Goal: Navigation & Orientation: Find specific page/section

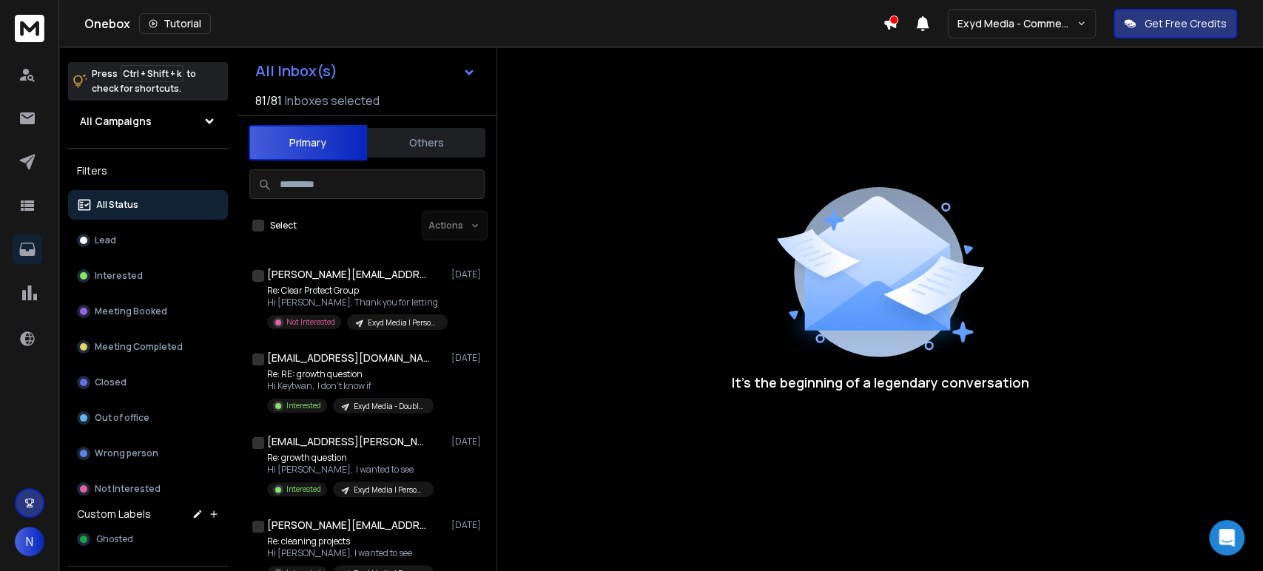
click at [433, 144] on button "Others" at bounding box center [426, 143] width 118 height 33
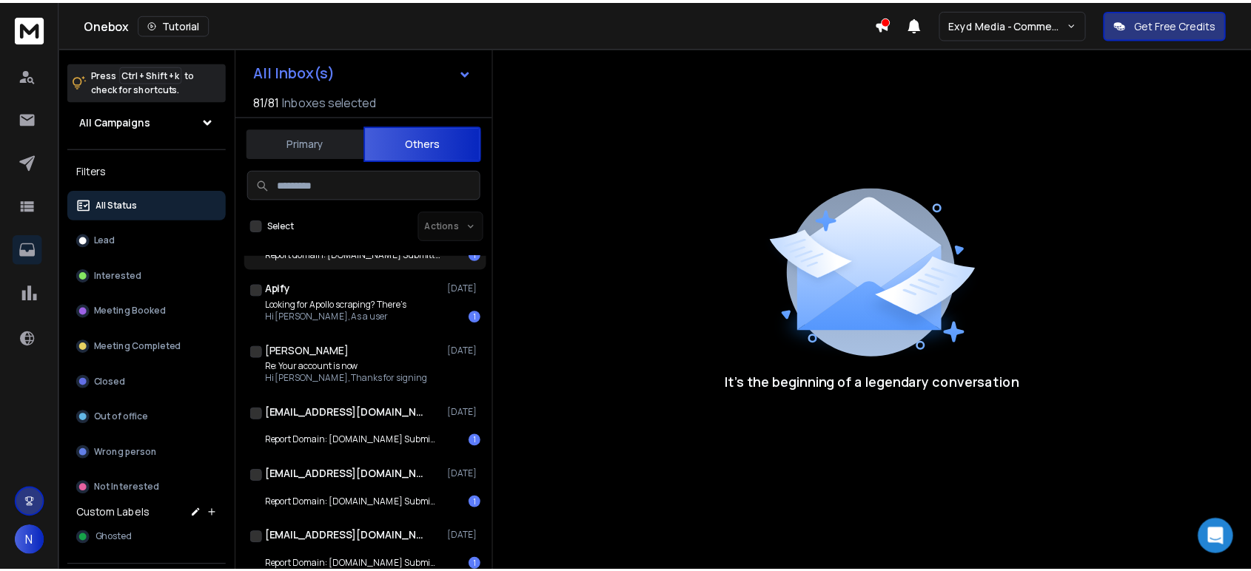
scroll to position [822, 0]
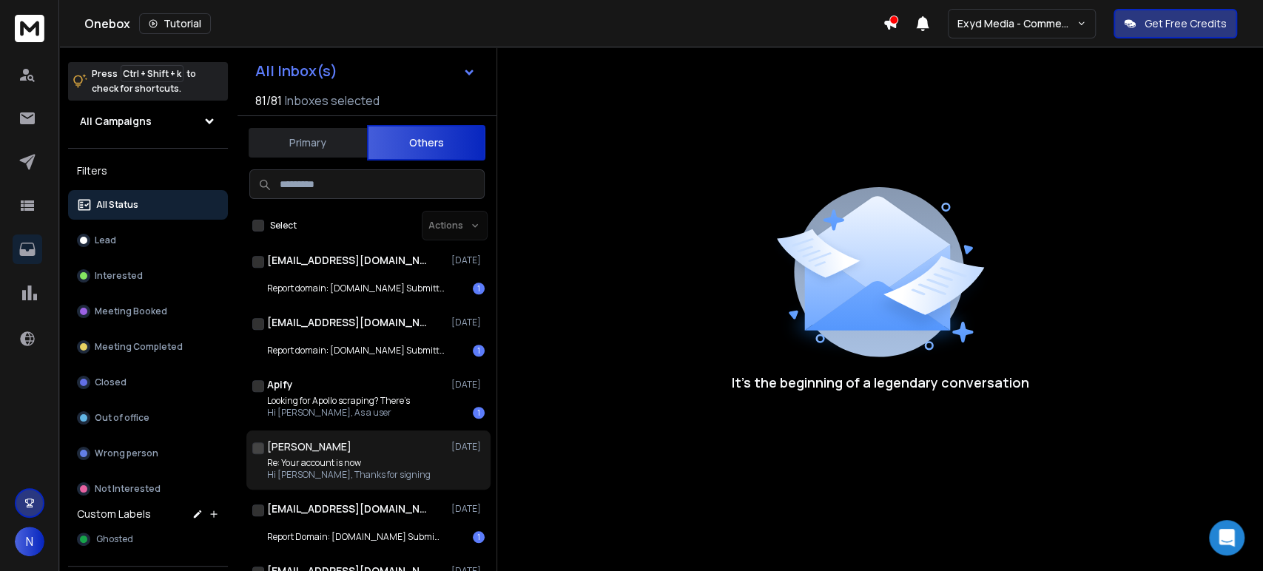
click at [426, 463] on div "Re: Your account is now Hi [PERSON_NAME], Thanks for signing" at bounding box center [376, 469] width 218 height 24
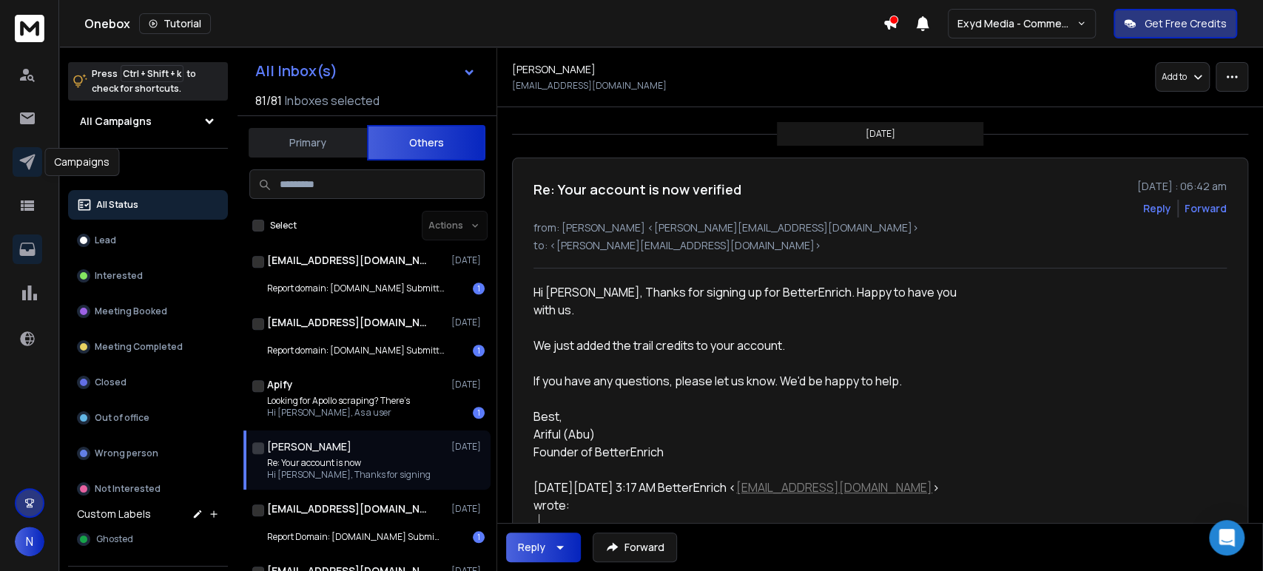
click at [27, 168] on icon at bounding box center [27, 163] width 16 height 16
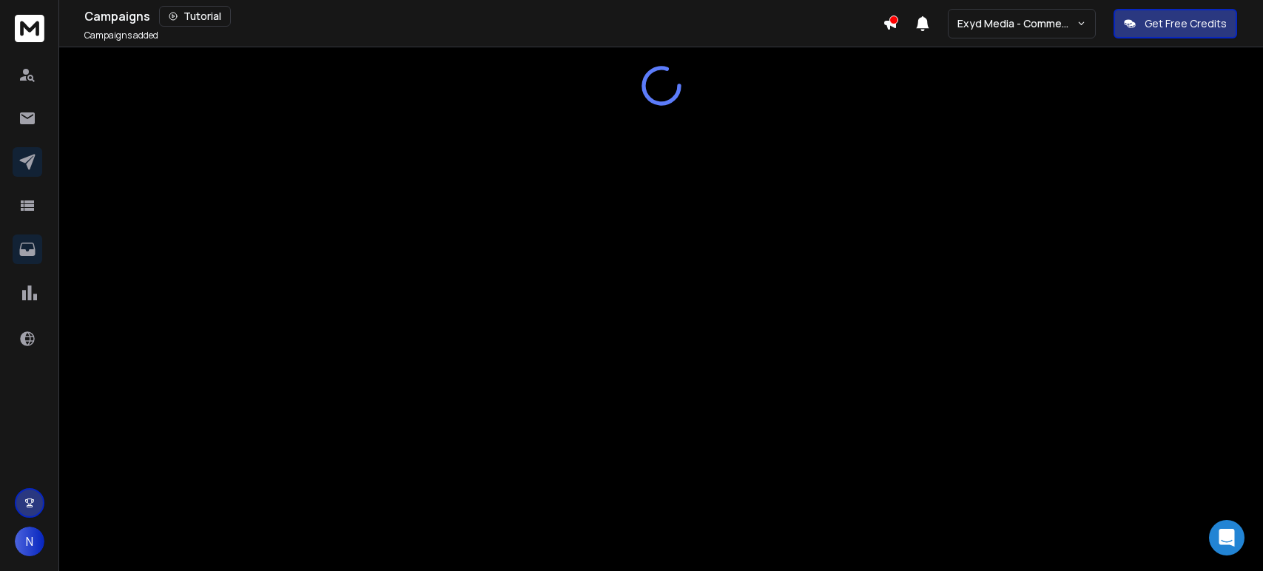
click at [17, 259] on link at bounding box center [28, 250] width 30 height 30
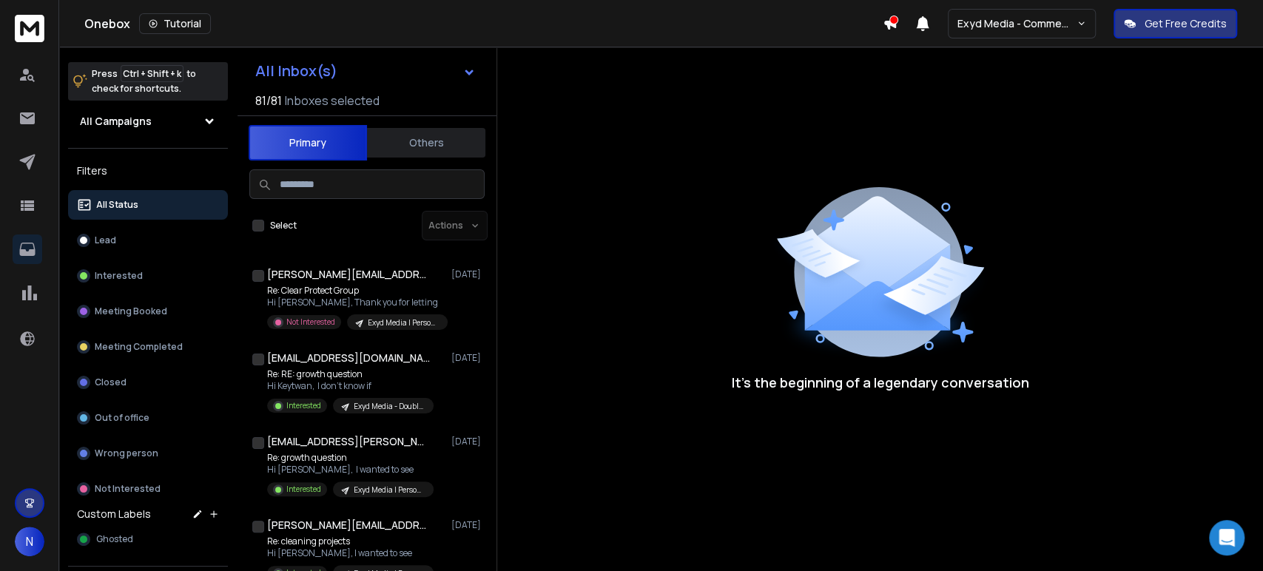
click at [448, 154] on button "Others" at bounding box center [426, 143] width 118 height 33
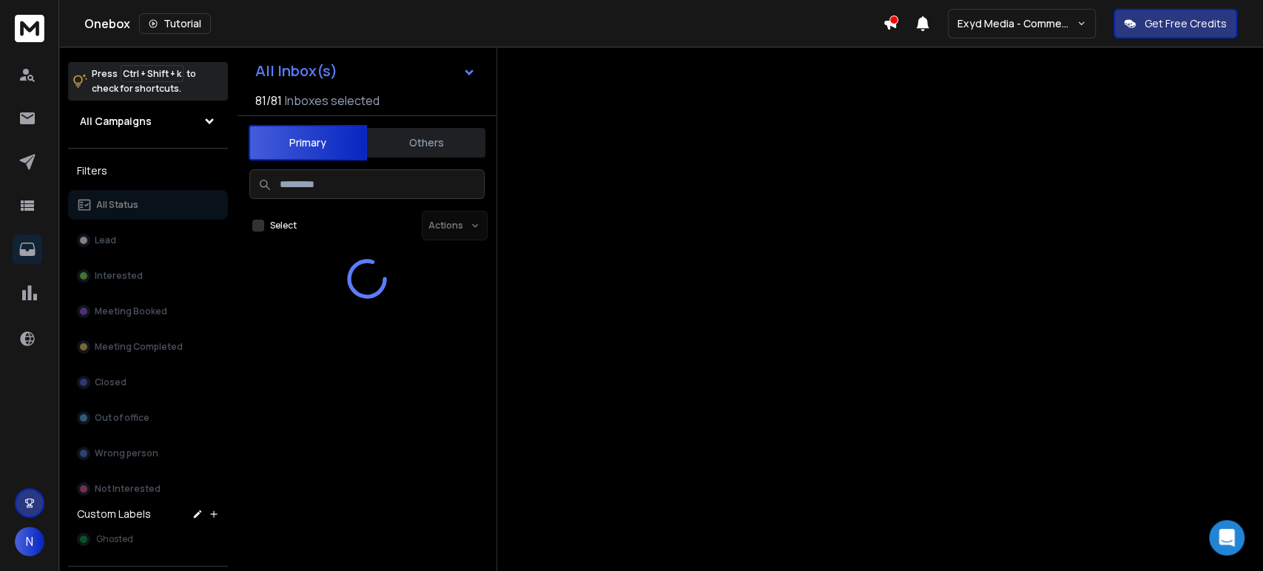
click at [303, 152] on button "Primary" at bounding box center [308, 143] width 118 height 36
